Goal: Task Accomplishment & Management: Manage account settings

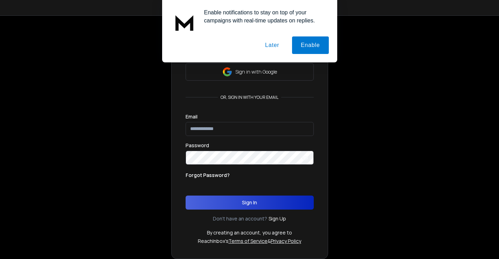
click at [273, 45] on button "Later" at bounding box center [271, 44] width 31 height 17
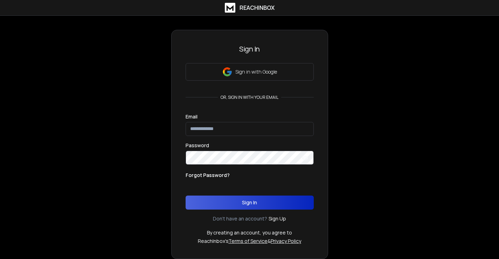
click at [233, 131] on input "email" at bounding box center [249, 129] width 128 height 14
paste input "**********"
type input "**********"
click at [270, 198] on button "Sign In" at bounding box center [249, 202] width 128 height 14
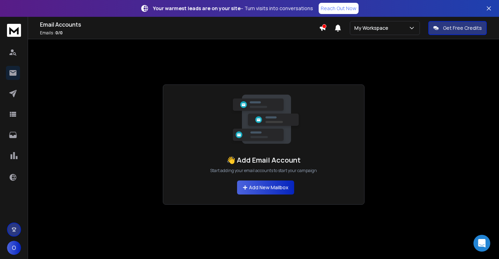
scroll to position [11, 0]
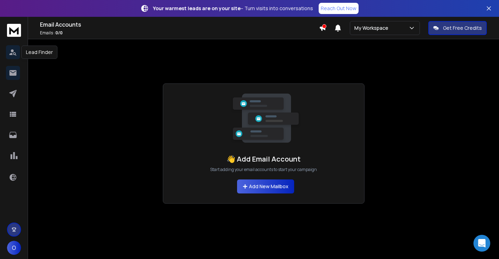
click at [9, 52] on icon at bounding box center [13, 52] width 8 height 8
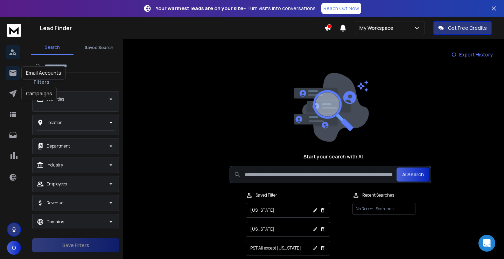
click at [10, 71] on icon at bounding box center [12, 73] width 7 height 6
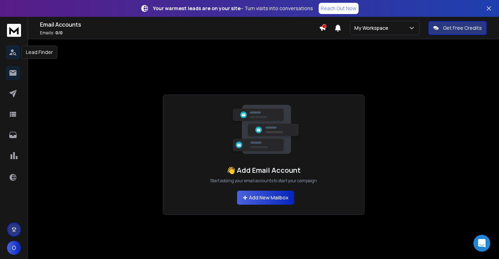
click at [7, 53] on link at bounding box center [13, 52] width 14 height 14
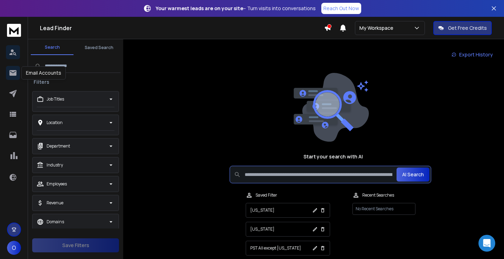
click at [12, 71] on icon at bounding box center [12, 73] width 7 height 6
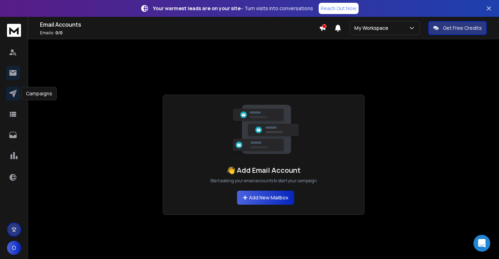
click at [15, 92] on icon at bounding box center [12, 93] width 7 height 7
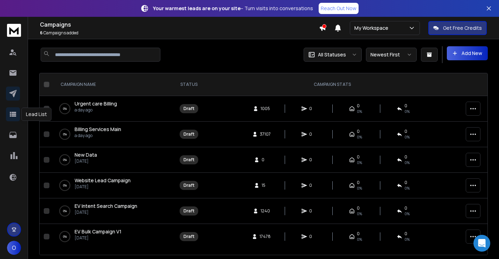
click at [14, 112] on icon at bounding box center [13, 114] width 6 height 5
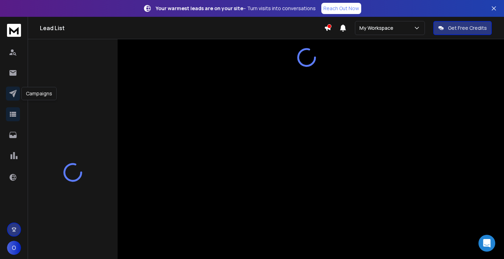
click at [9, 98] on link at bounding box center [13, 93] width 14 height 14
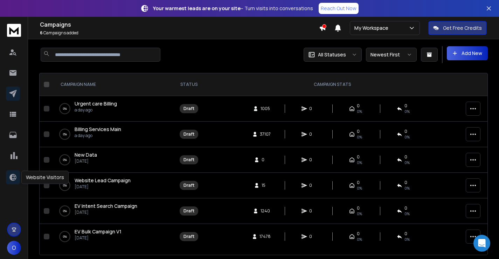
click at [16, 176] on icon at bounding box center [12, 177] width 7 height 7
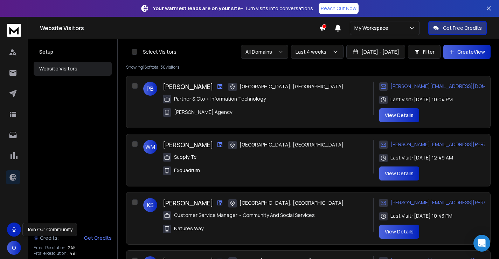
click at [11, 225] on link at bounding box center [14, 229] width 14 height 14
click at [12, 73] on icon at bounding box center [12, 73] width 7 height 6
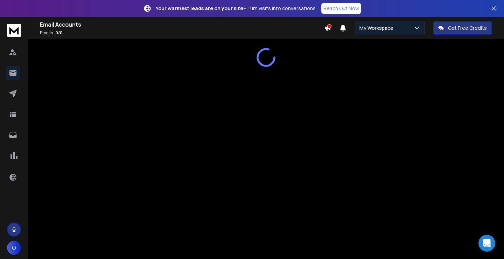
click at [413, 30] on div "My Workspace" at bounding box center [389, 27] width 61 height 7
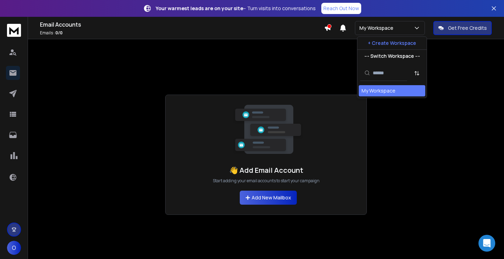
click at [386, 56] on p "--- Switch Workspace ---" at bounding box center [392, 55] width 56 height 7
click at [449, 66] on div "👋 Add Email Account Start adding your email accounts to start your campaign Add…" at bounding box center [266, 154] width 454 height 217
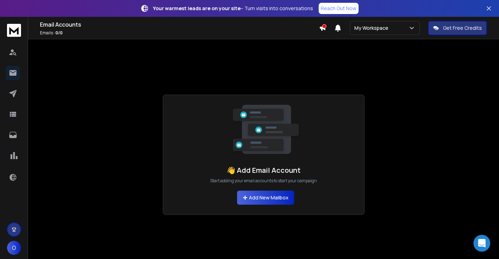
click at [275, 199] on button "Add New Mailbox" at bounding box center [265, 197] width 57 height 14
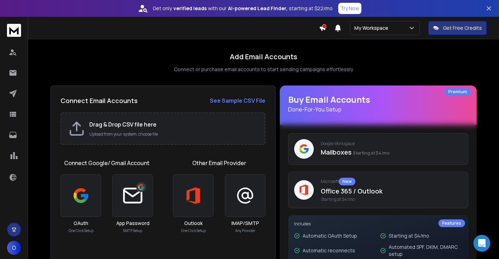
scroll to position [35, 0]
